Goal: Task Accomplishment & Management: Manage account settings

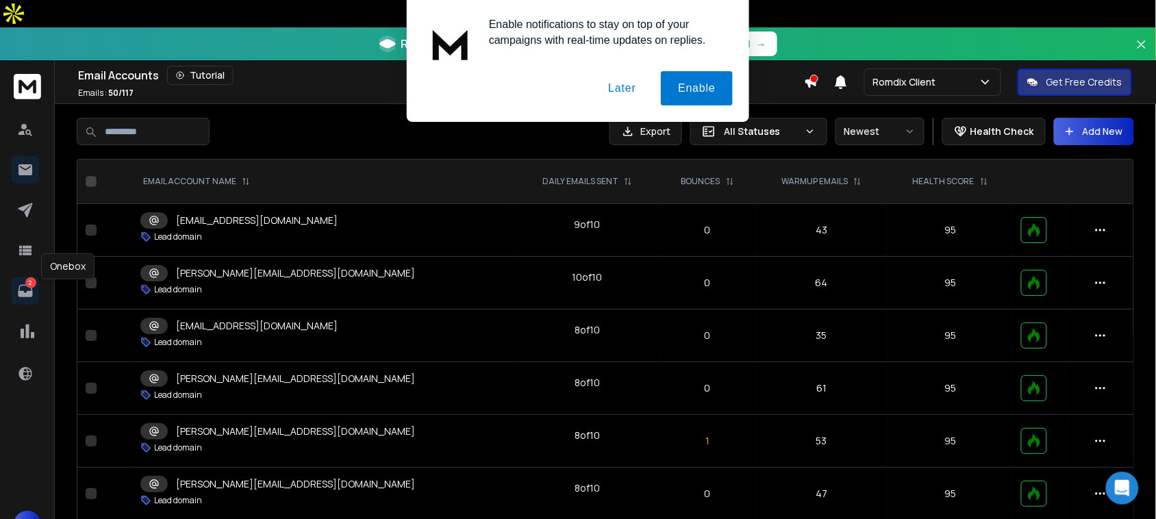
click at [31, 277] on p "2" at bounding box center [30, 282] width 11 height 11
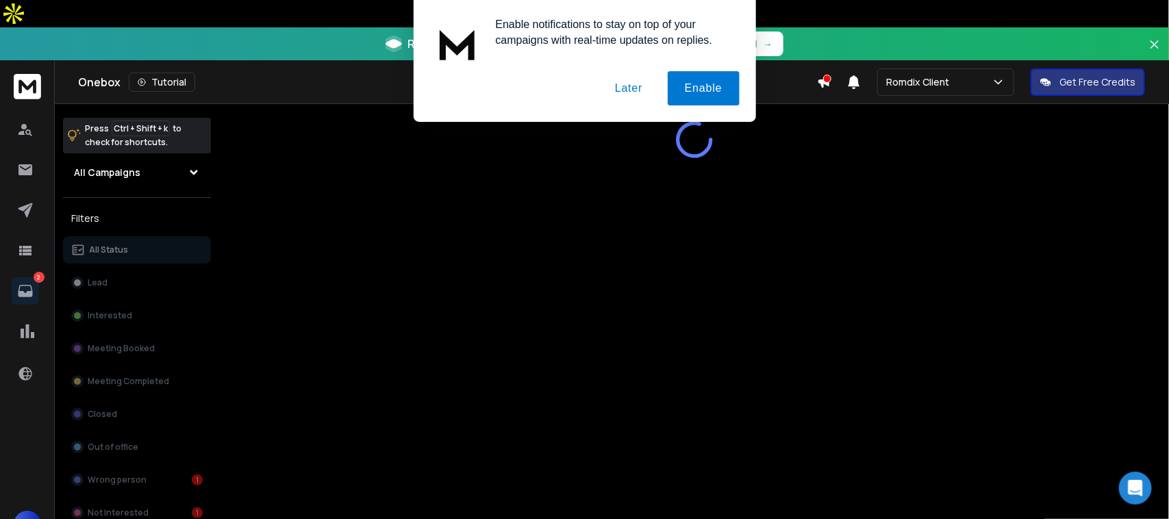
click at [628, 94] on button "Later" at bounding box center [629, 88] width 62 height 34
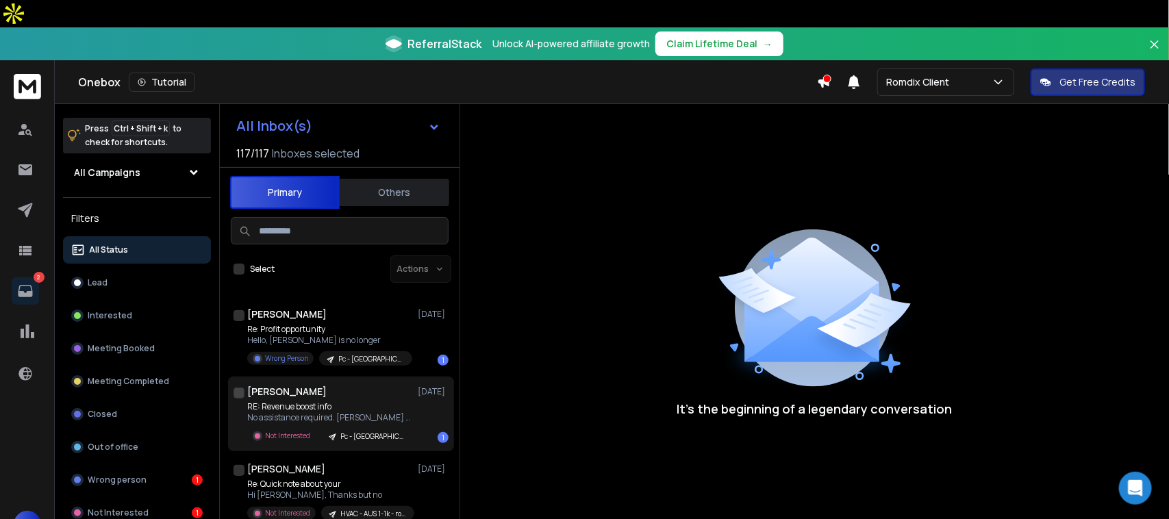
click at [302, 412] on p "No assistance required. [PERSON_NAME] Logistics Manager 2" at bounding box center [329, 417] width 164 height 11
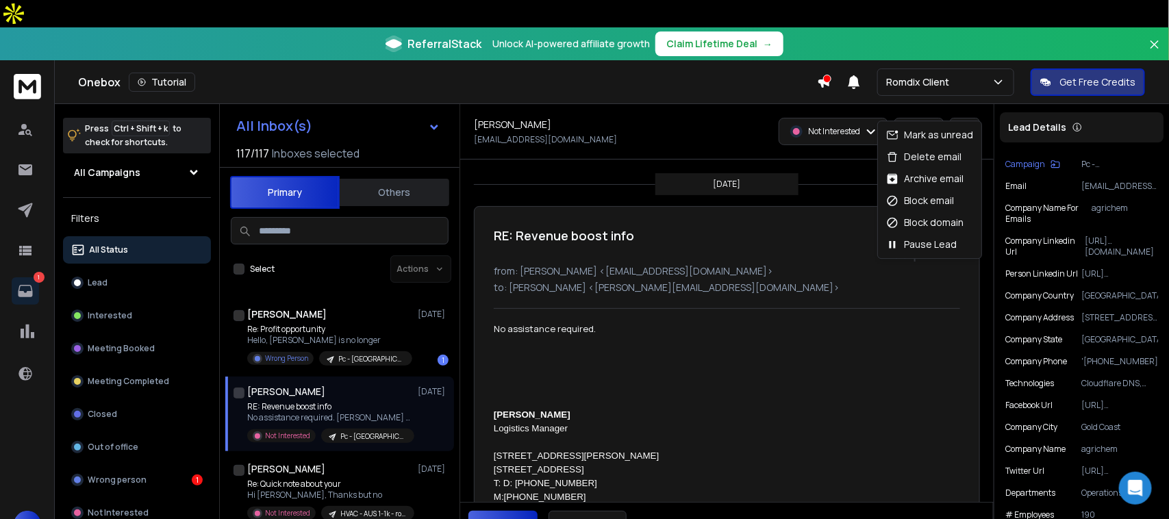
click at [956, 118] on button "button" at bounding box center [965, 131] width 30 height 27
click at [943, 202] on div "Block email" at bounding box center [920, 201] width 68 height 14
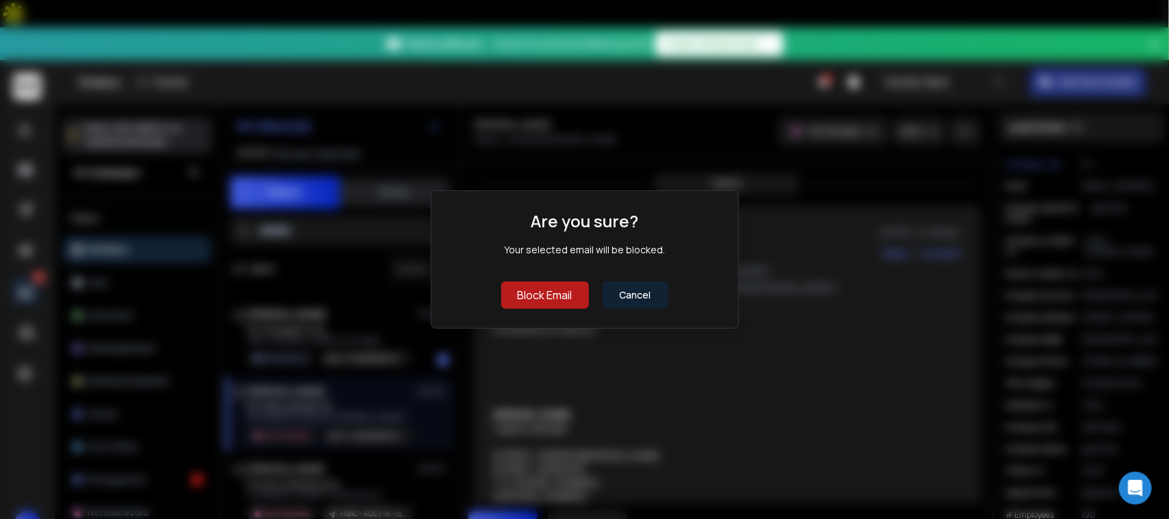
click at [538, 289] on button "Block Email" at bounding box center [545, 294] width 88 height 27
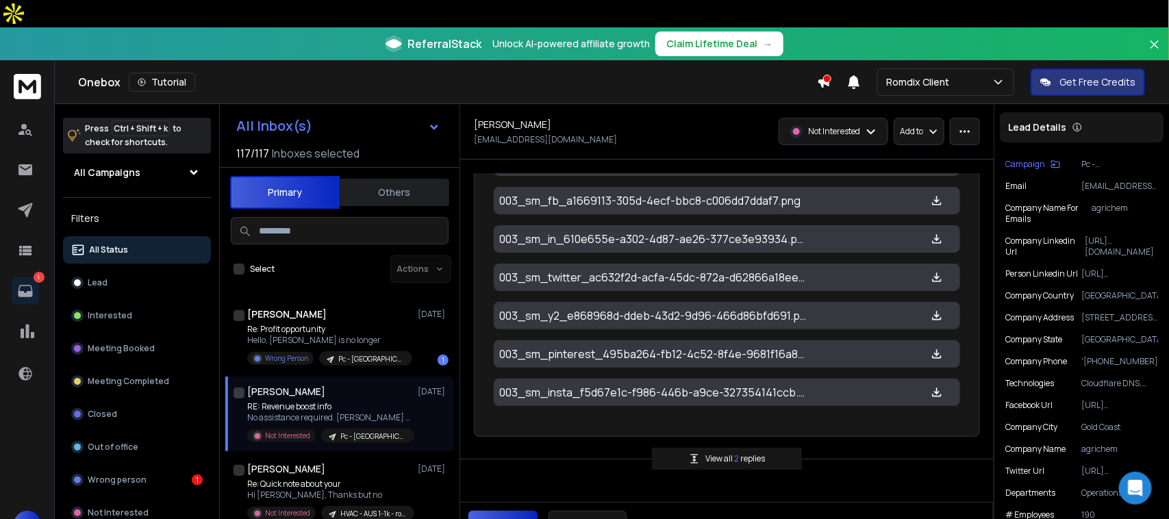
scroll to position [1757, 0]
click at [690, 453] on icon at bounding box center [694, 458] width 11 height 11
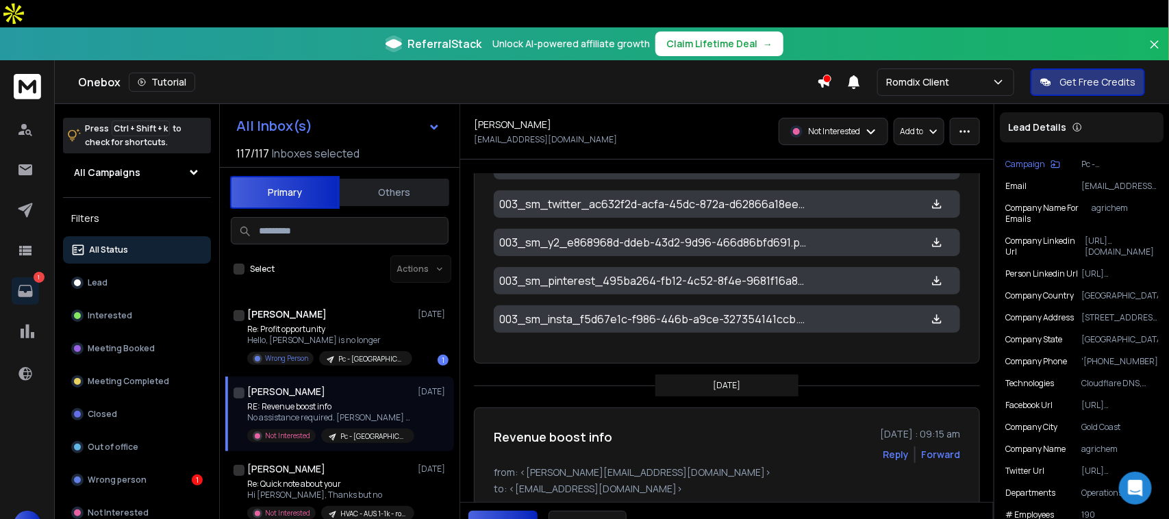
scroll to position [1414, 0]
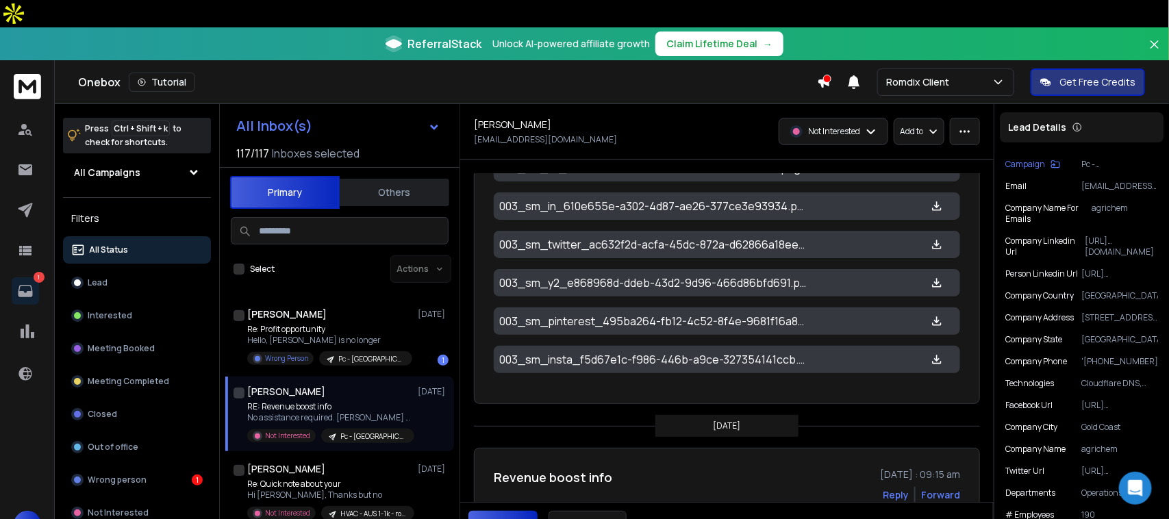
click at [966, 125] on icon "button" at bounding box center [964, 131] width 12 height 12
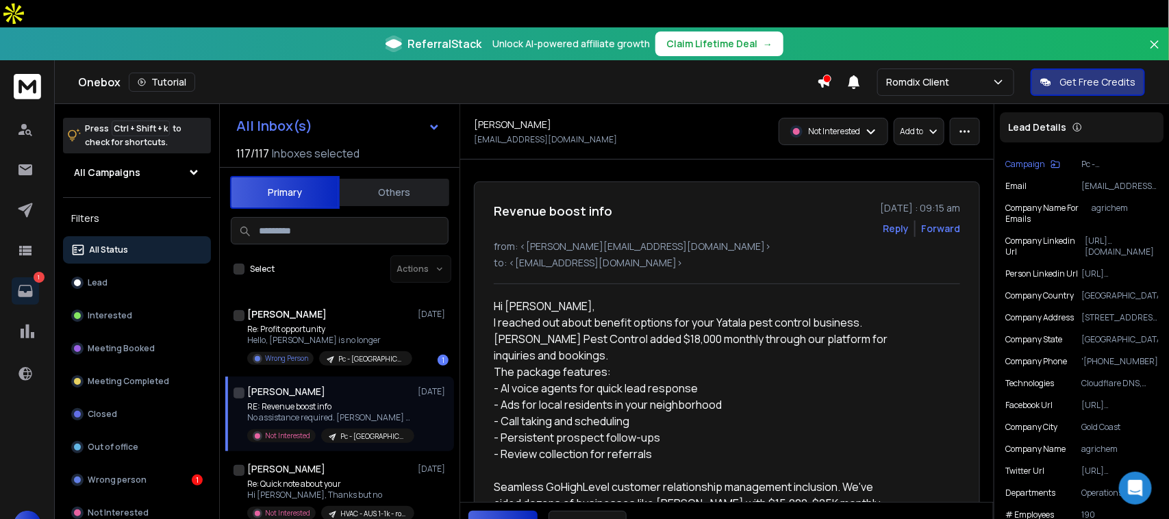
scroll to position [1712, 0]
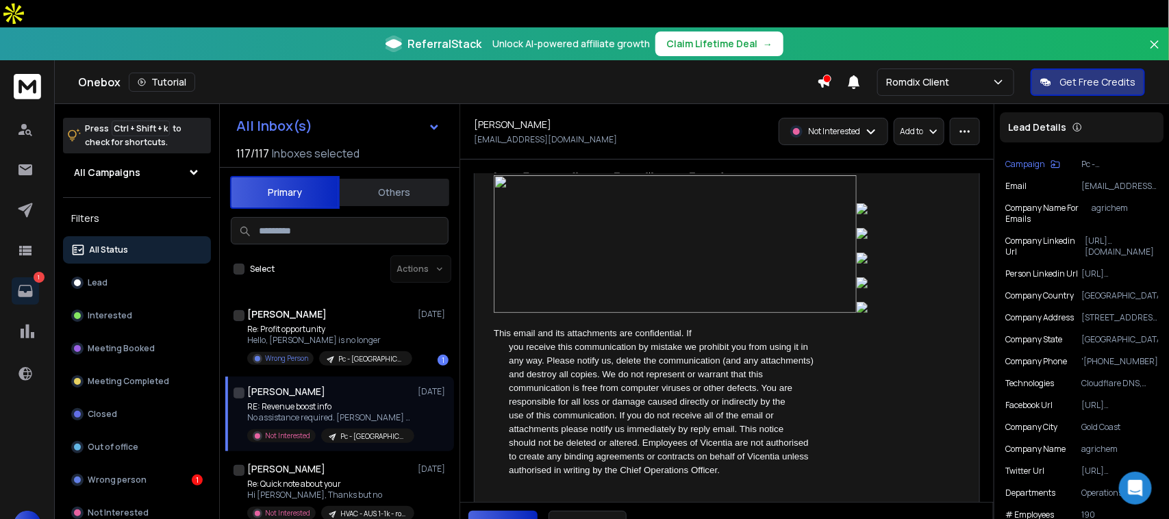
scroll to position [513, 0]
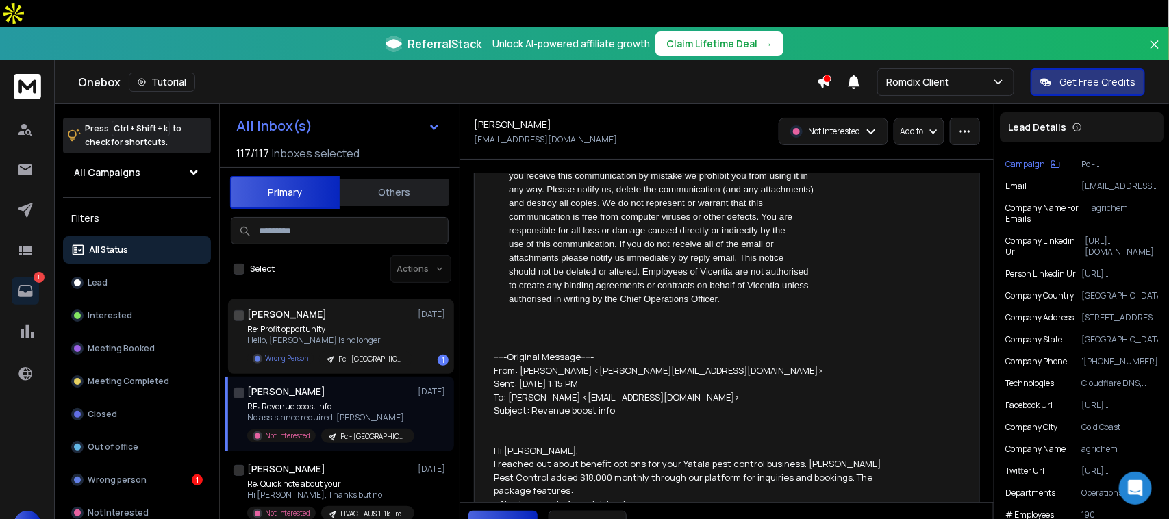
click at [353, 335] on p "Hello, [PERSON_NAME] is no longer" at bounding box center [329, 340] width 164 height 11
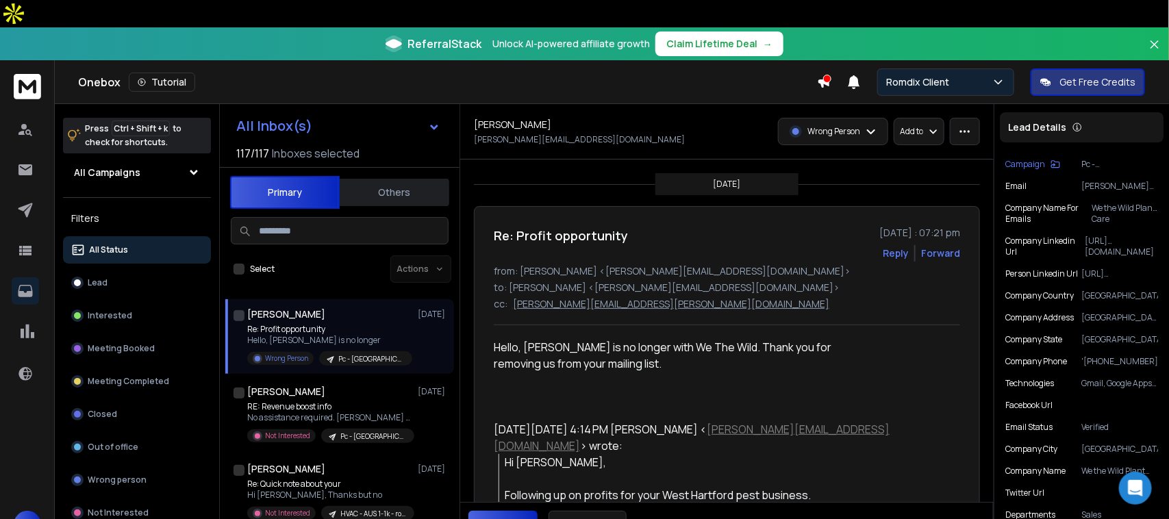
click at [930, 75] on p "Romdix Client" at bounding box center [920, 82] width 68 height 14
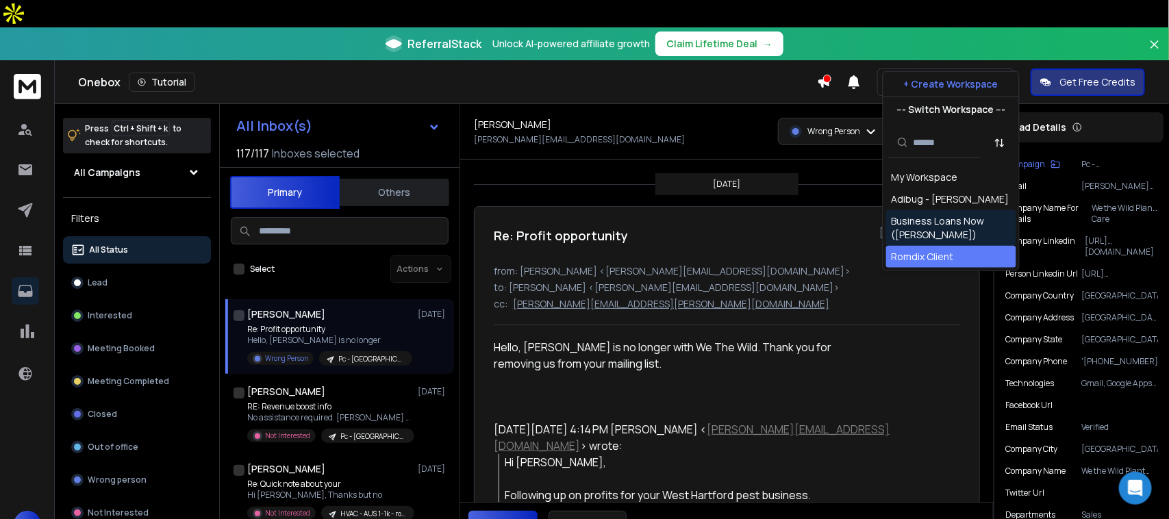
click at [934, 231] on div "Business Loans Now ([PERSON_NAME])" at bounding box center [950, 227] width 119 height 27
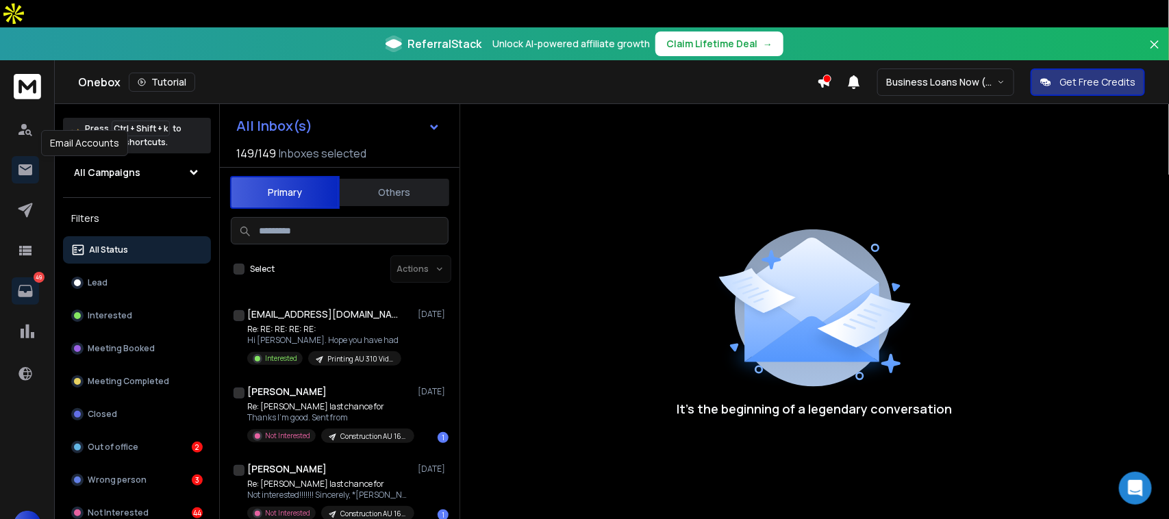
click at [12, 156] on link at bounding box center [25, 169] width 27 height 27
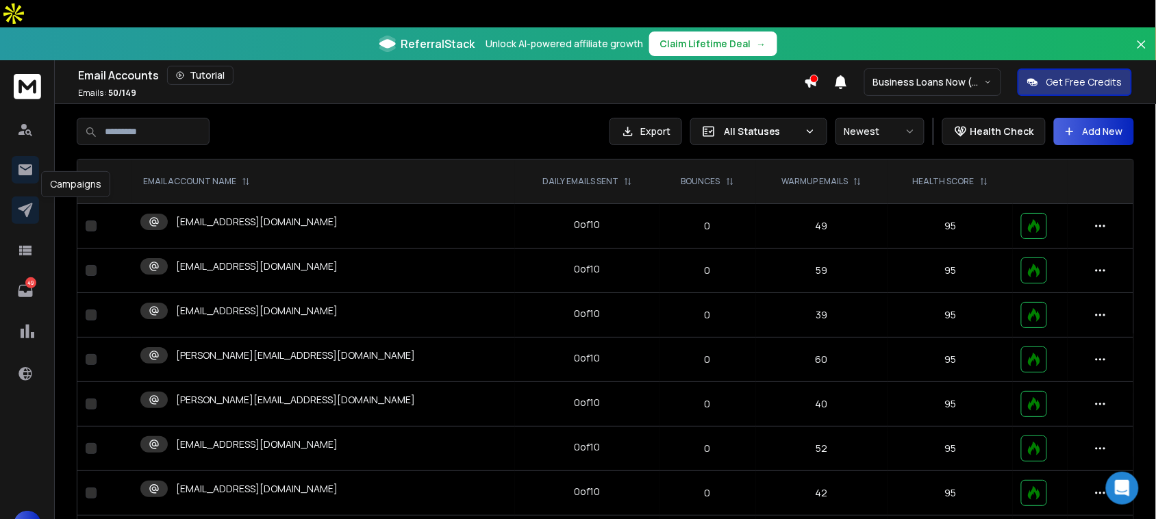
click at [28, 202] on icon at bounding box center [25, 210] width 16 height 16
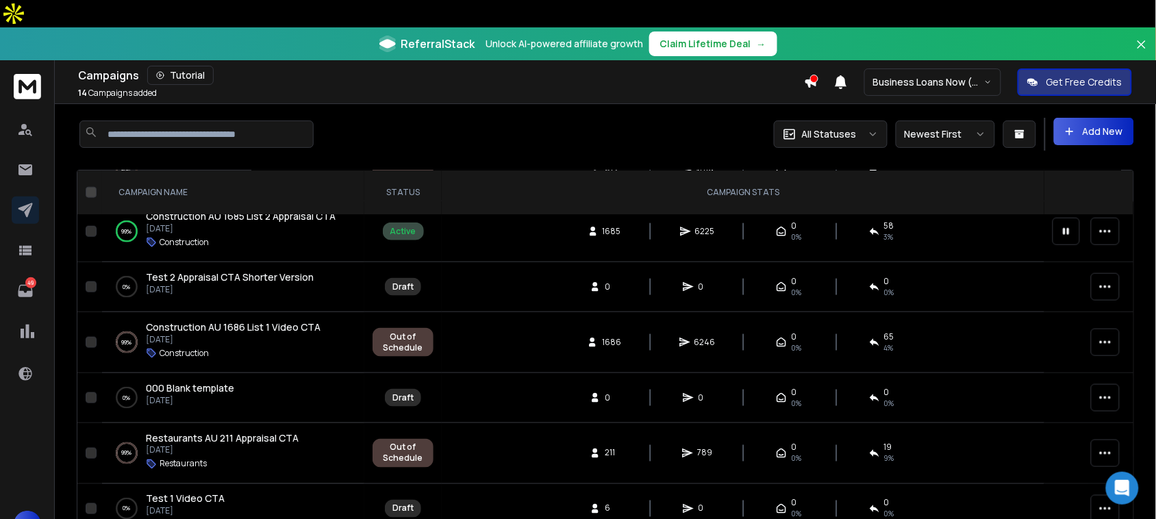
scroll to position [320, 0]
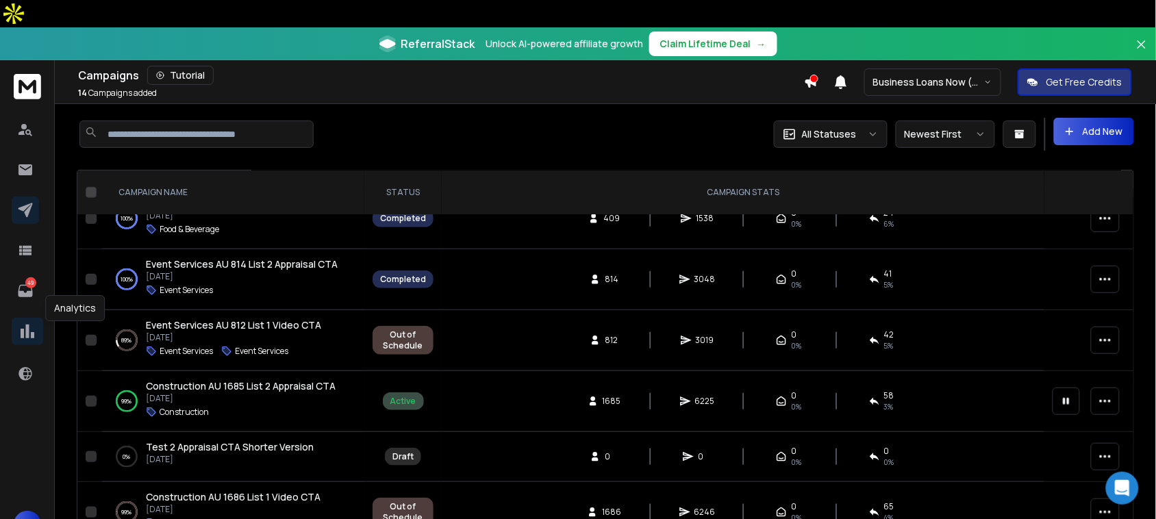
click at [23, 325] on icon at bounding box center [28, 332] width 14 height 14
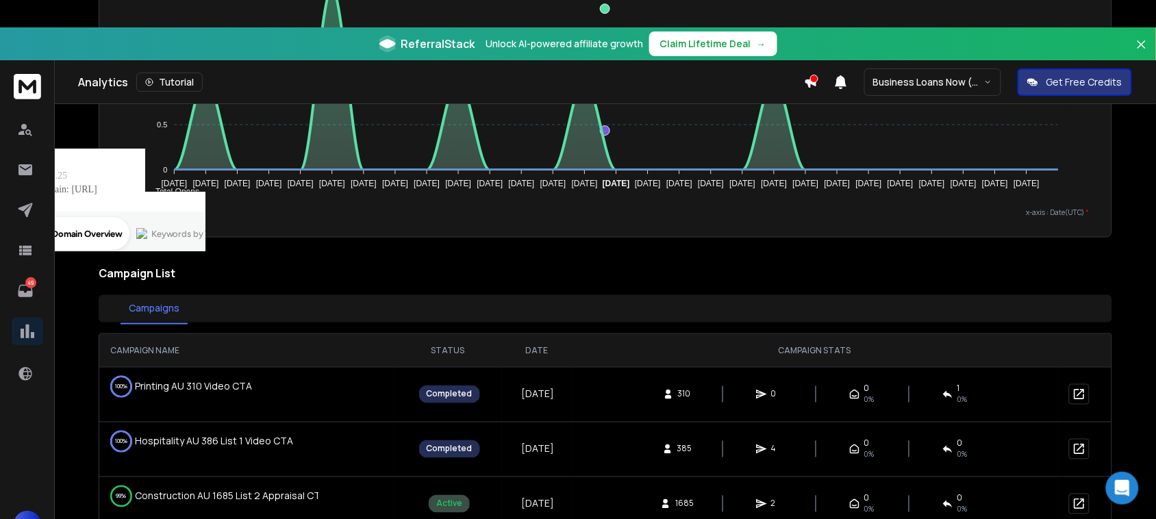
scroll to position [55, 0]
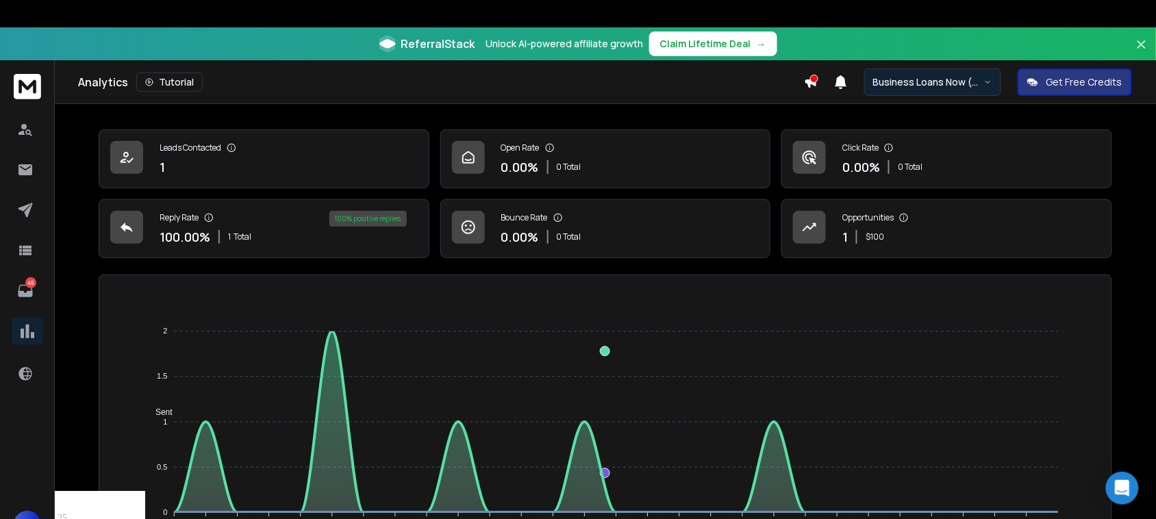
click at [918, 68] on button "Business Loans Now ([PERSON_NAME])" at bounding box center [932, 81] width 137 height 27
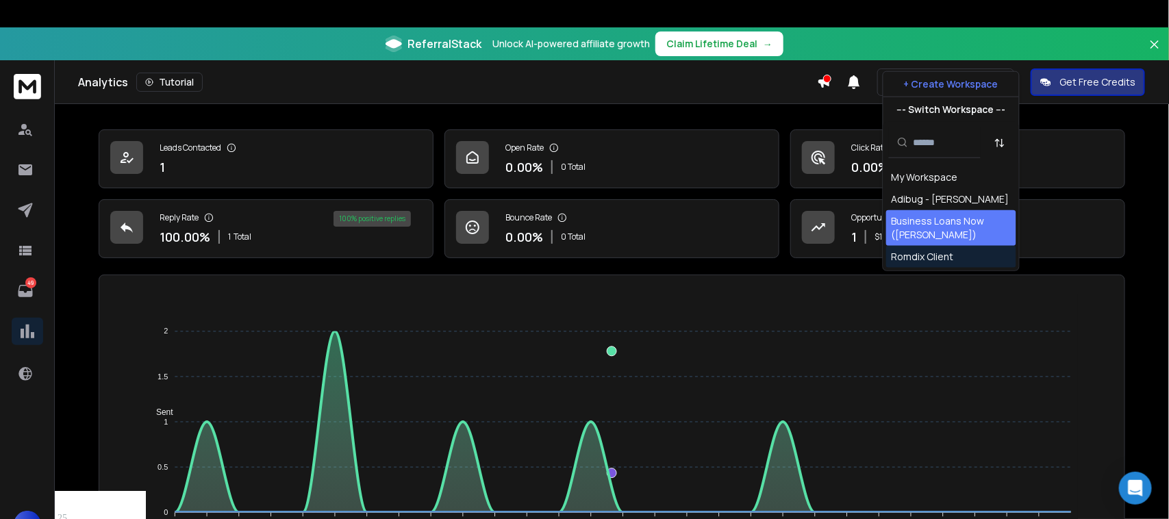
click at [904, 253] on div "Romdix Client" at bounding box center [922, 257] width 62 height 14
